Goal: Task Accomplishment & Management: Manage account settings

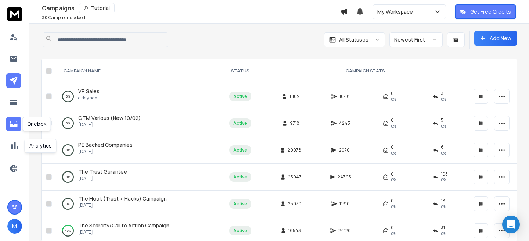
click at [17, 121] on icon at bounding box center [13, 123] width 9 height 9
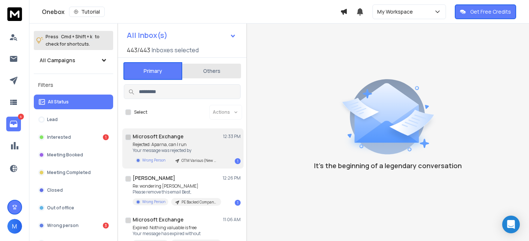
click at [158, 148] on p "Your message was rejected by" at bounding box center [177, 150] width 88 height 6
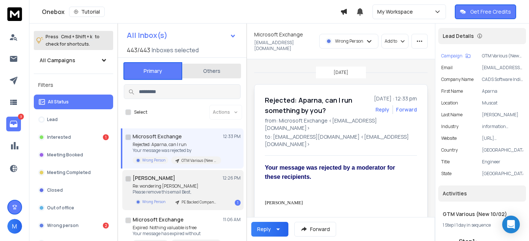
click at [173, 185] on p "Re: wondering [PERSON_NAME]" at bounding box center [177, 186] width 88 height 6
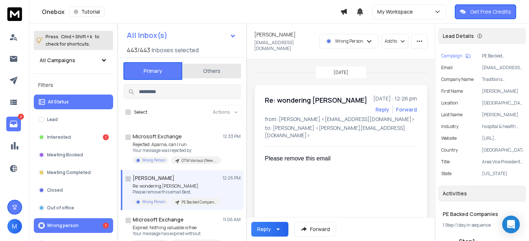
click at [85, 227] on button "Wrong person 1" at bounding box center [73, 225] width 79 height 15
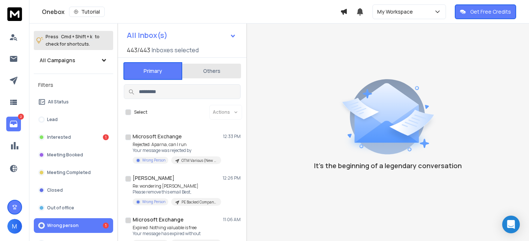
click at [80, 137] on button "Interested 1" at bounding box center [73, 137] width 79 height 15
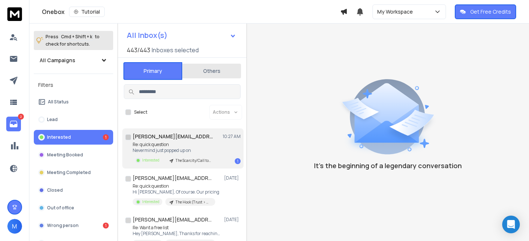
click at [138, 139] on h1 "[PERSON_NAME][EMAIL_ADDRESS]" at bounding box center [173, 136] width 81 height 7
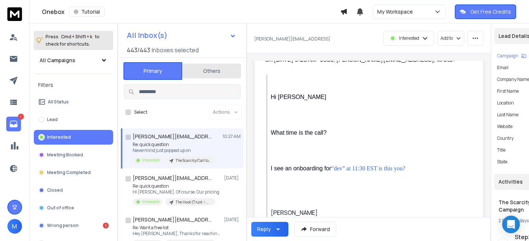
scroll to position [287, 0]
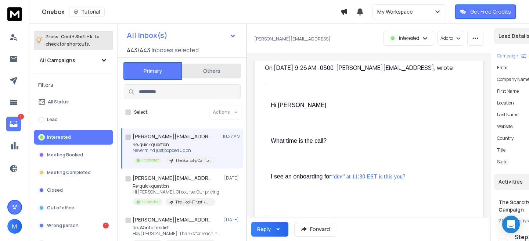
click at [339, 176] on span "“dev” at 11:30 EST is this you?" at bounding box center [368, 176] width 74 height 6
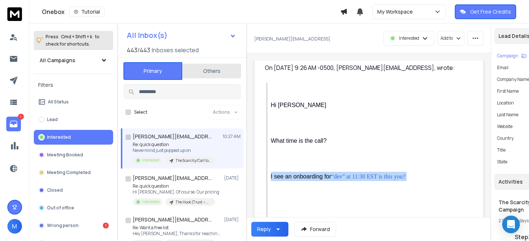
click at [339, 176] on span "“dev” at 11:30 EST is this you?" at bounding box center [368, 176] width 74 height 6
click at [331, 176] on span "I see an onboarding for" at bounding box center [301, 176] width 61 height 6
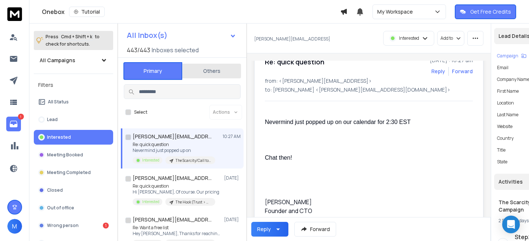
scroll to position [31, 0]
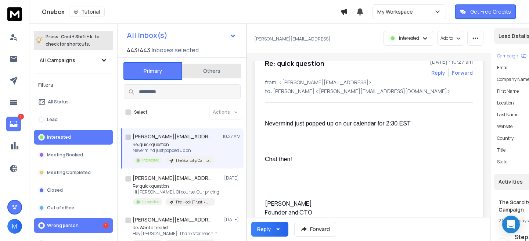
click at [80, 226] on button "Wrong person 1" at bounding box center [73, 225] width 79 height 15
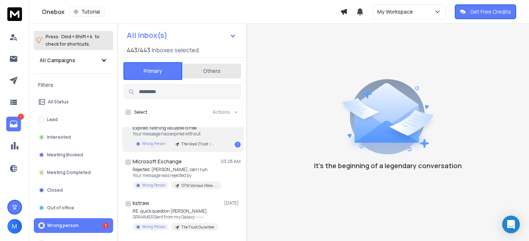
scroll to position [79, 0]
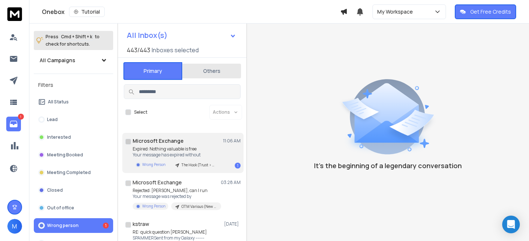
click at [165, 151] on p "Expired: Nothing valuable is free" at bounding box center [177, 149] width 88 height 6
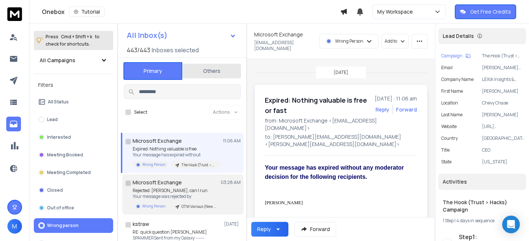
click at [188, 188] on p "Rejected: [PERSON_NAME], can I run" at bounding box center [177, 190] width 88 height 6
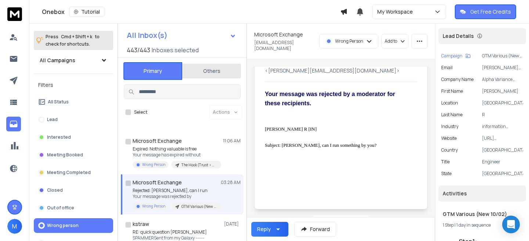
scroll to position [84, 0]
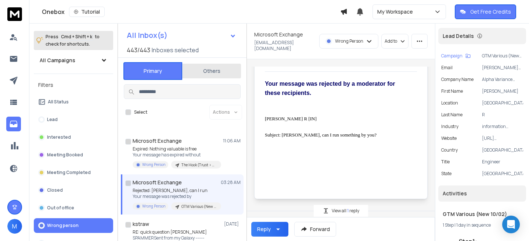
click at [349, 205] on div "View all 1 reply" at bounding box center [341, 211] width 54 height 12
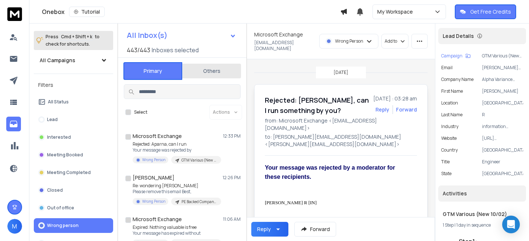
scroll to position [0, 0]
click at [12, 80] on icon at bounding box center [14, 81] width 8 height 8
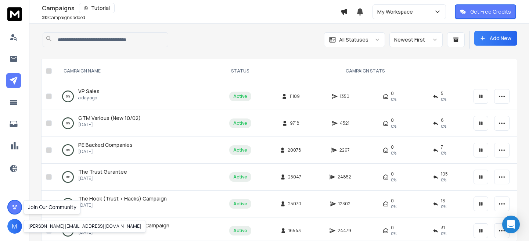
click at [13, 227] on span "M" at bounding box center [14, 226] width 15 height 15
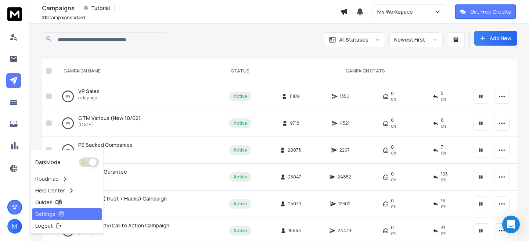
click at [47, 210] on p "Settings" at bounding box center [45, 213] width 20 height 7
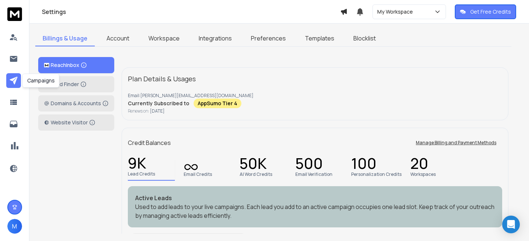
click at [13, 81] on icon at bounding box center [13, 80] width 9 height 9
